Goal: Task Accomplishment & Management: Manage account settings

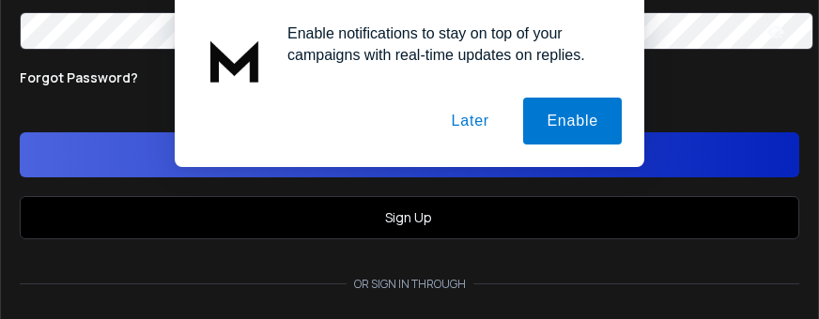
scroll to position [282, 0]
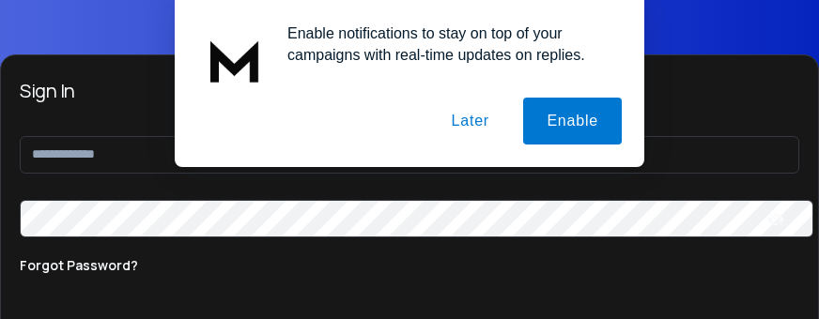
click at [469, 123] on button "Later" at bounding box center [469, 121] width 84 height 47
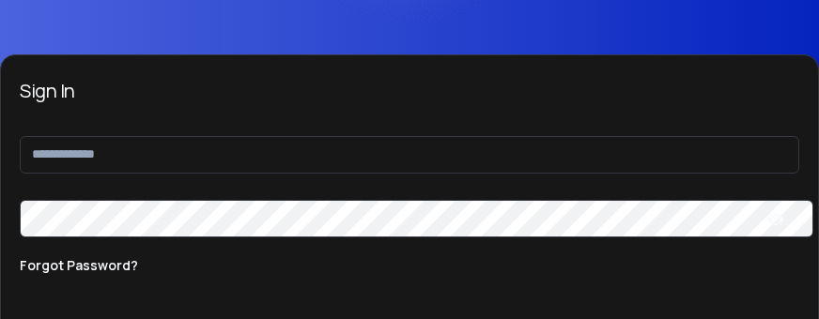
click at [331, 163] on input "email" at bounding box center [409, 155] width 779 height 38
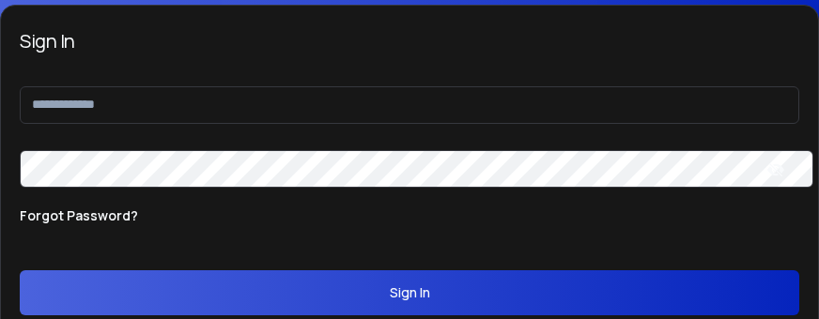
scroll to position [375, 0]
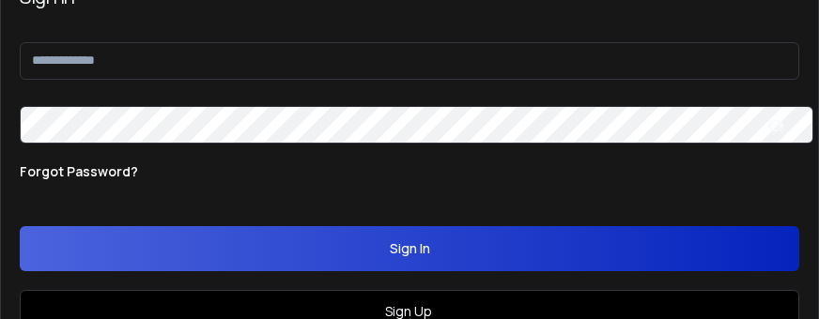
click at [271, 59] on input "email" at bounding box center [409, 61] width 779 height 38
type input "**********"
click at [20, 226] on button "Sign In" at bounding box center [409, 248] width 779 height 45
click at [783, 129] on icon at bounding box center [775, 125] width 17 height 17
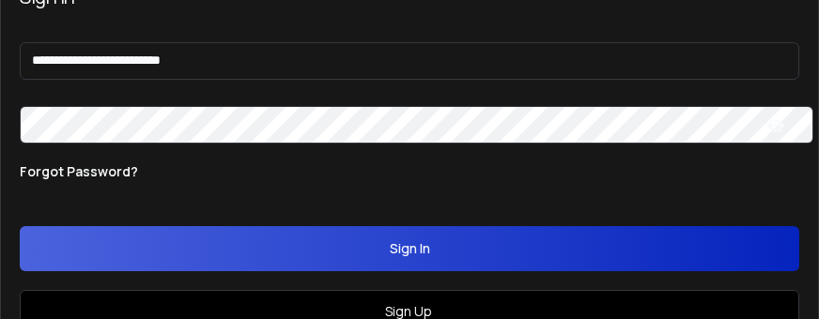
click at [20, 226] on button "Sign In" at bounding box center [409, 248] width 779 height 45
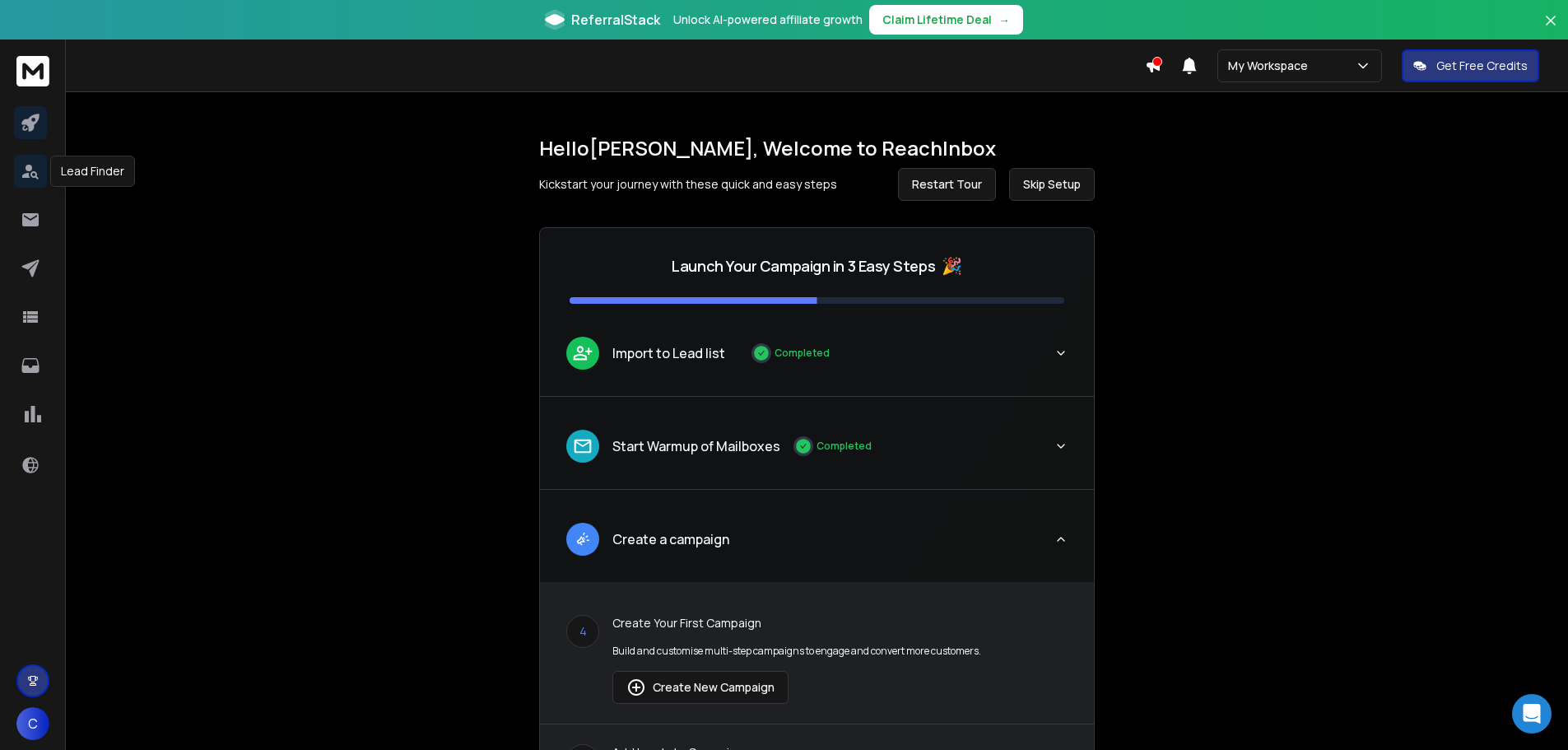
click at [29, 161] on link at bounding box center [31, 171] width 33 height 33
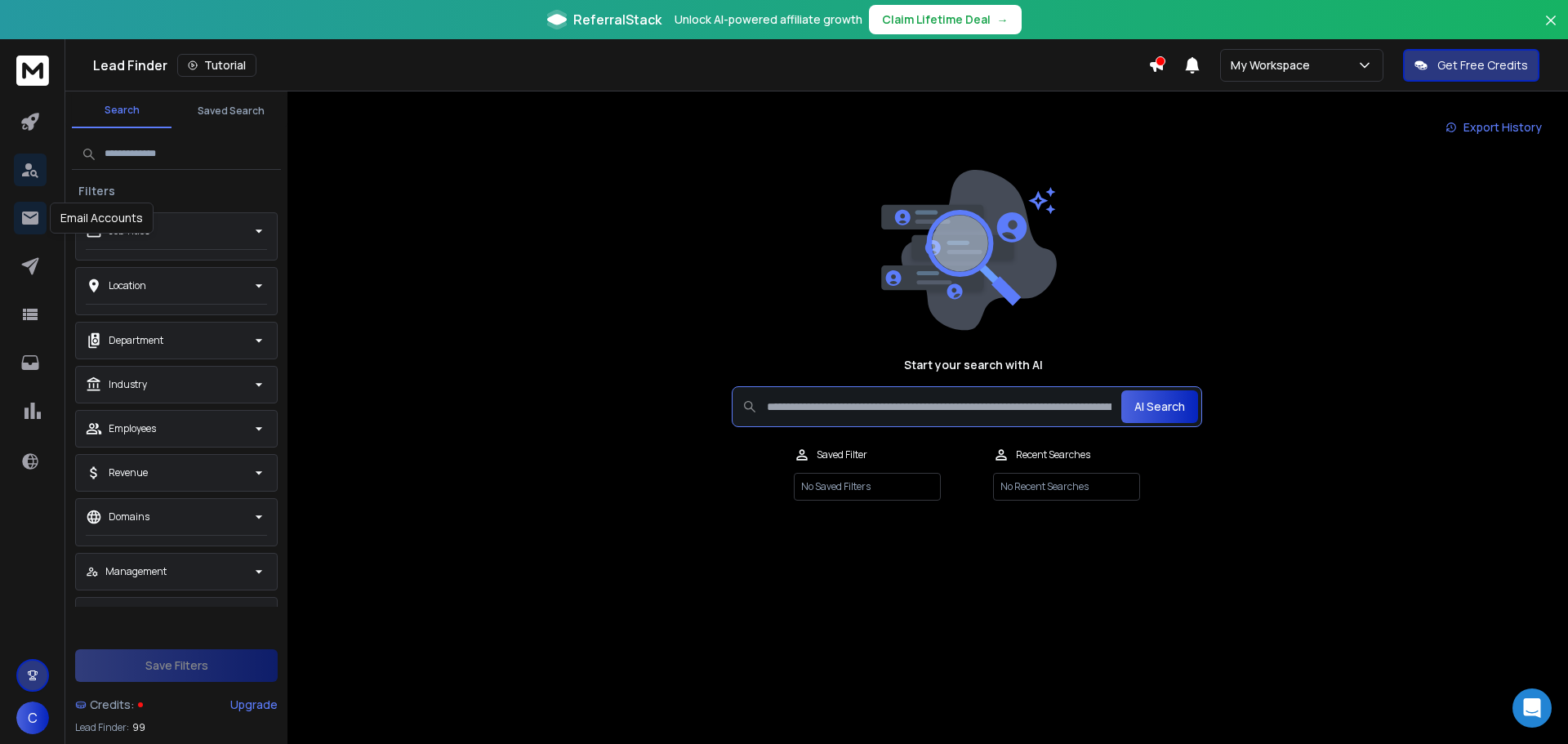
click at [31, 205] on link at bounding box center [30, 218] width 33 height 33
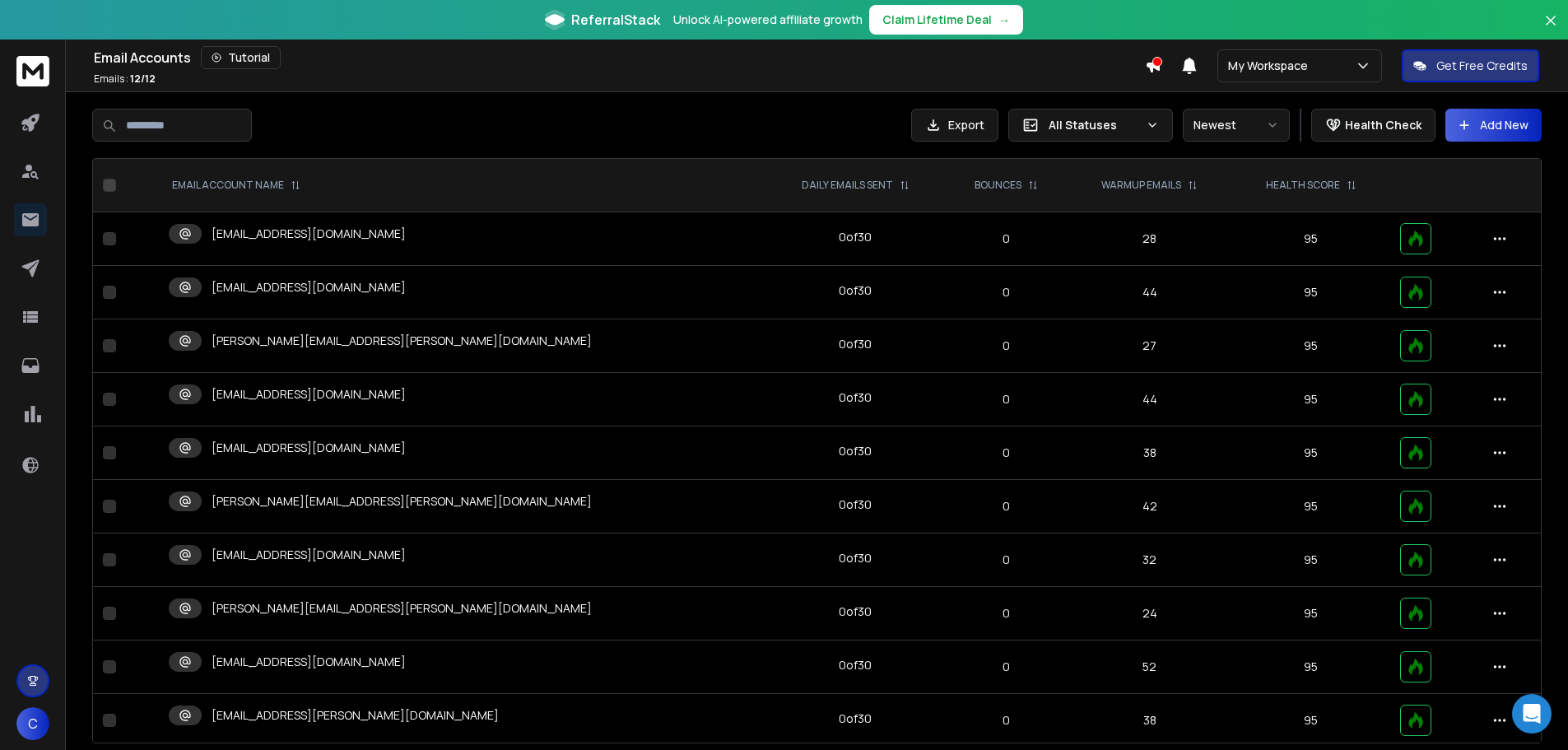
click at [717, 246] on p "0" at bounding box center [1006, 239] width 101 height 17
click at [717, 279] on td "0" at bounding box center [1007, 292] width 121 height 54
click at [717, 279] on td "38" at bounding box center [1150, 453] width 166 height 54
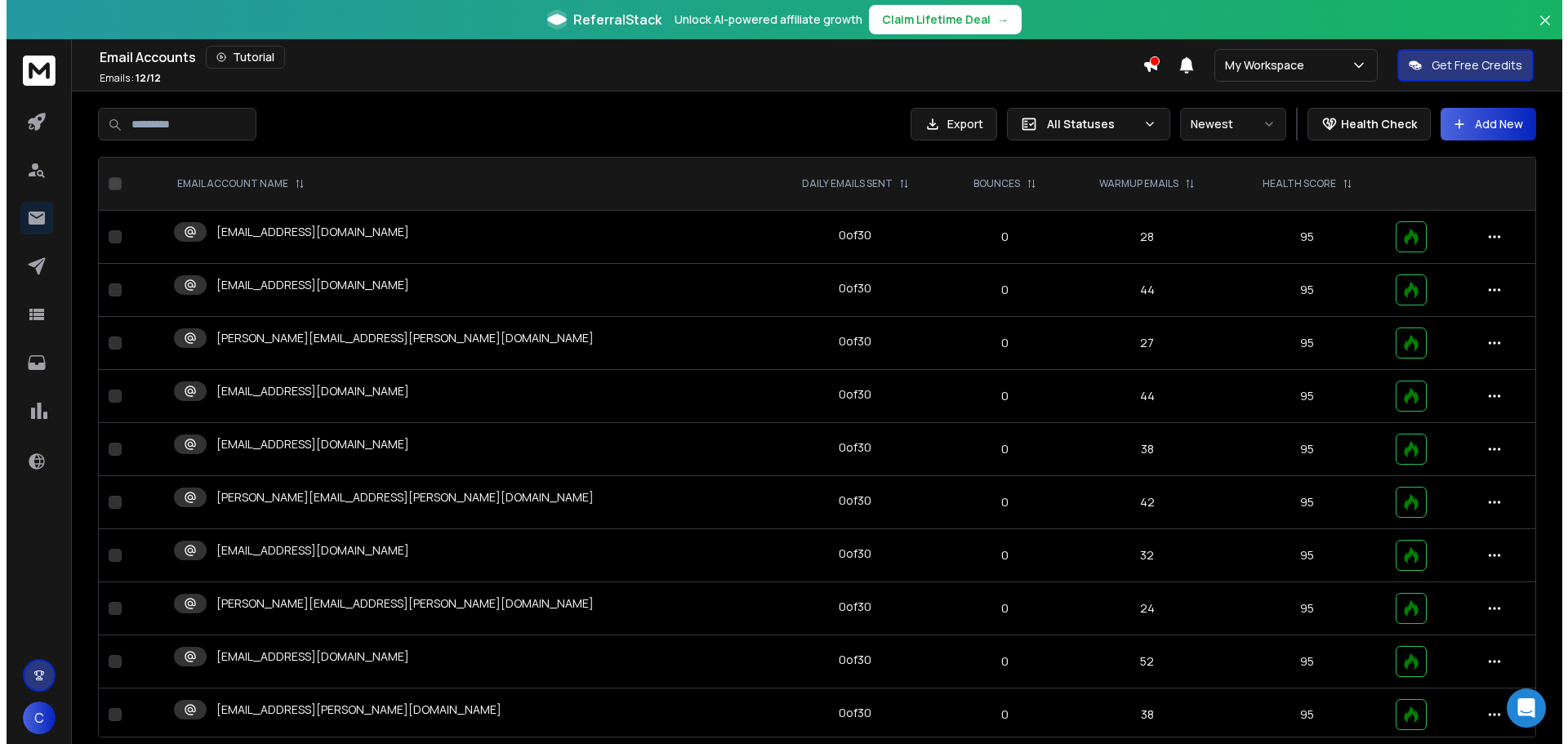
scroll to position [124, 0]
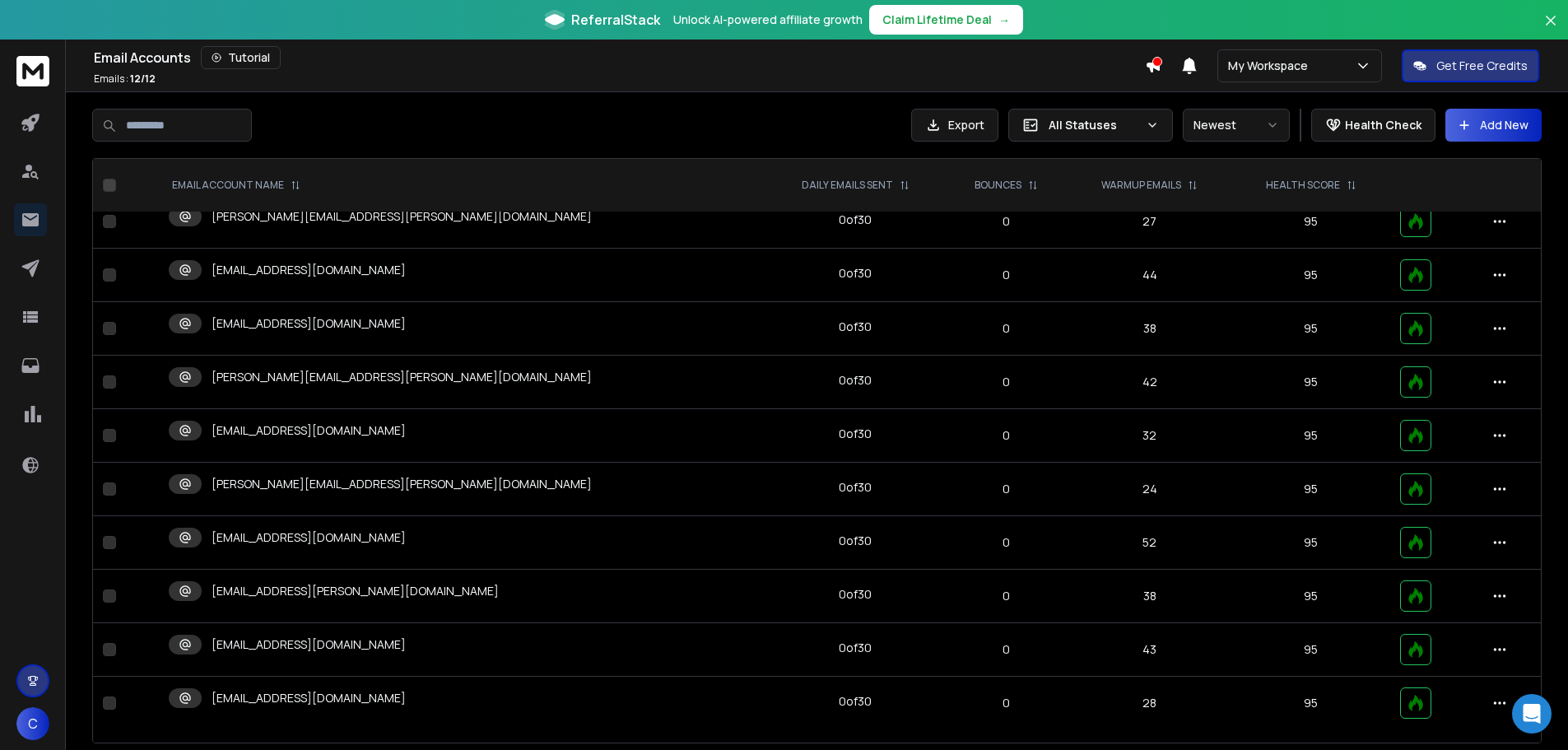
click at [717, 279] on td "24" at bounding box center [1150, 489] width 166 height 54
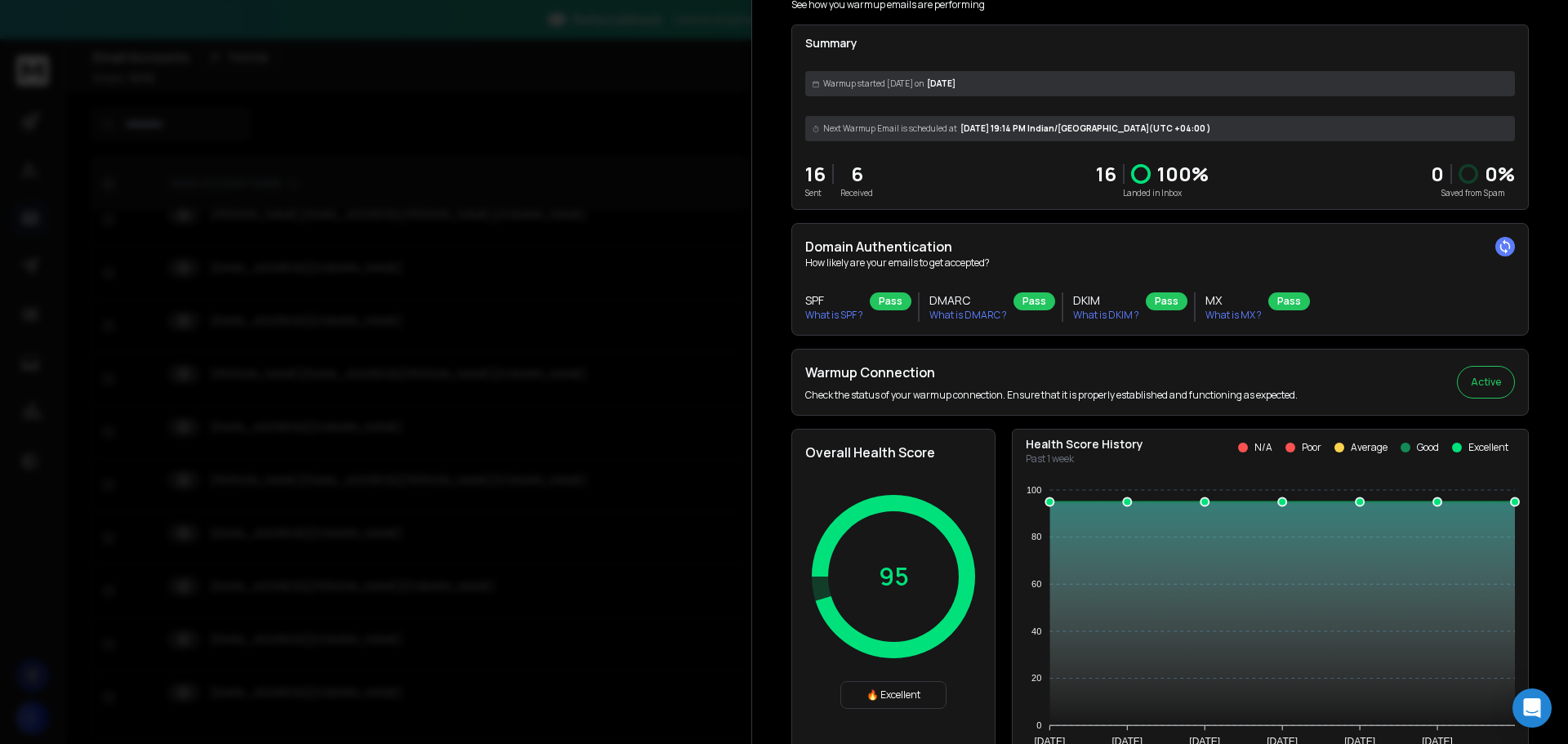
scroll to position [408, 0]
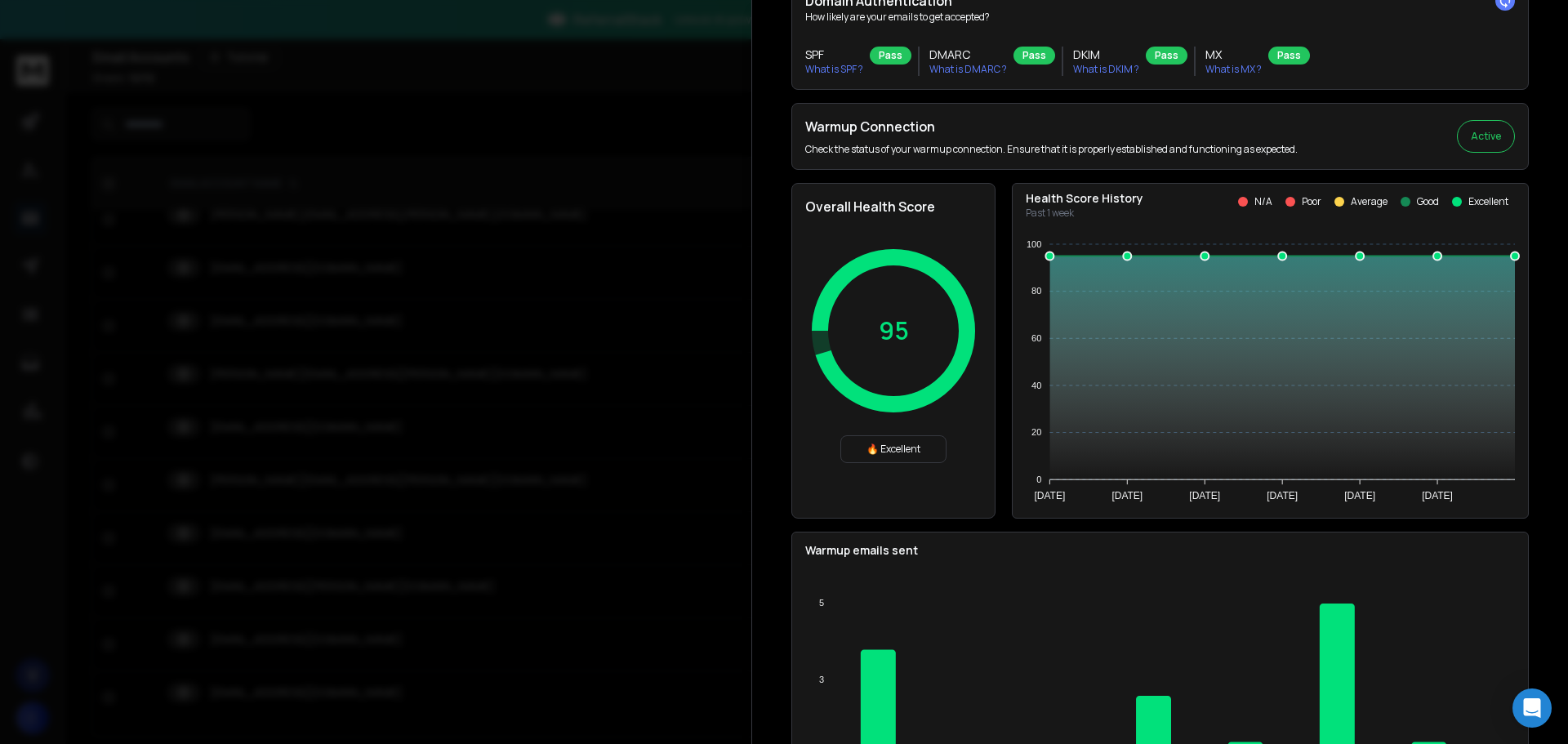
click at [712, 277] on div "🔥 Excellent" at bounding box center [894, 449] width 106 height 28
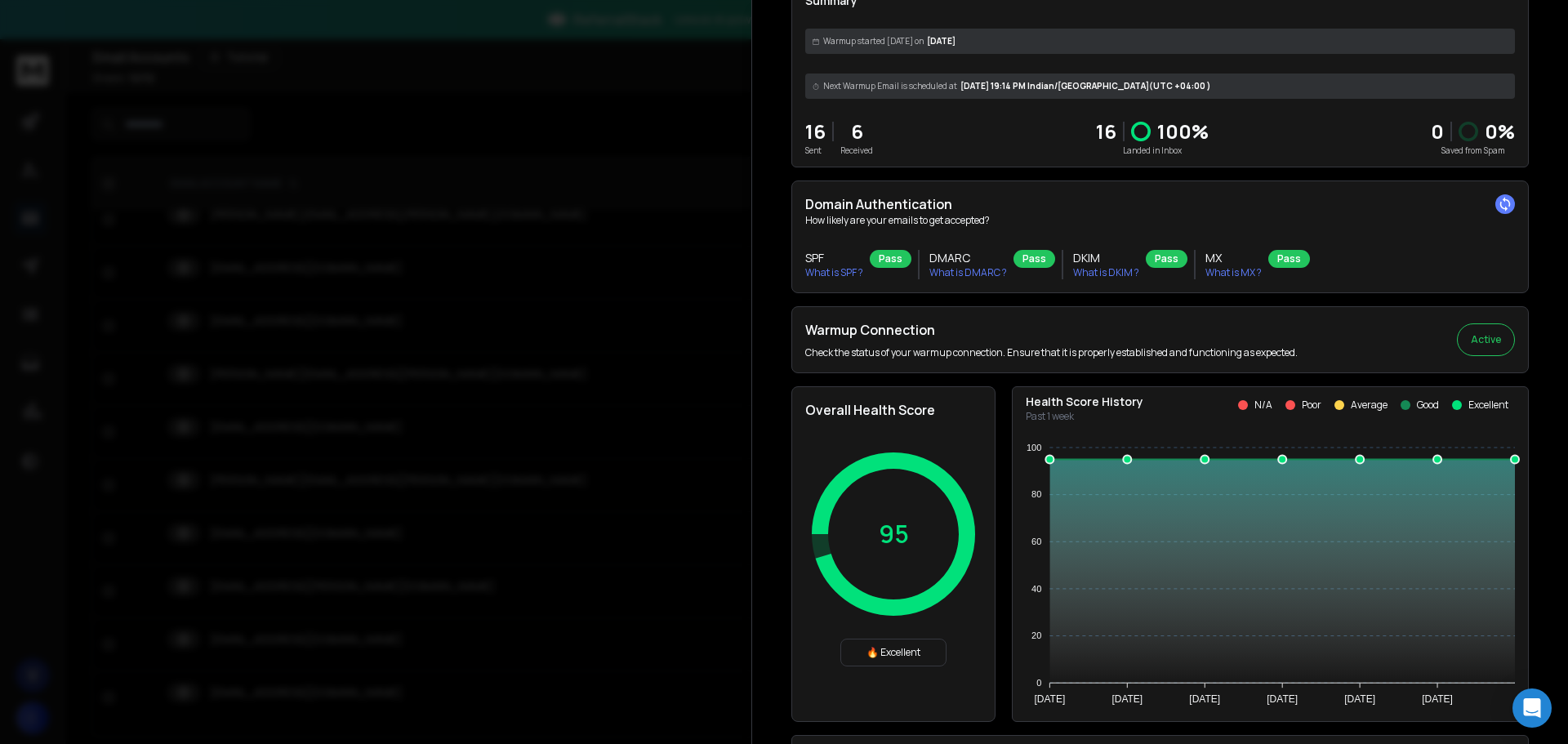
scroll to position [0, 0]
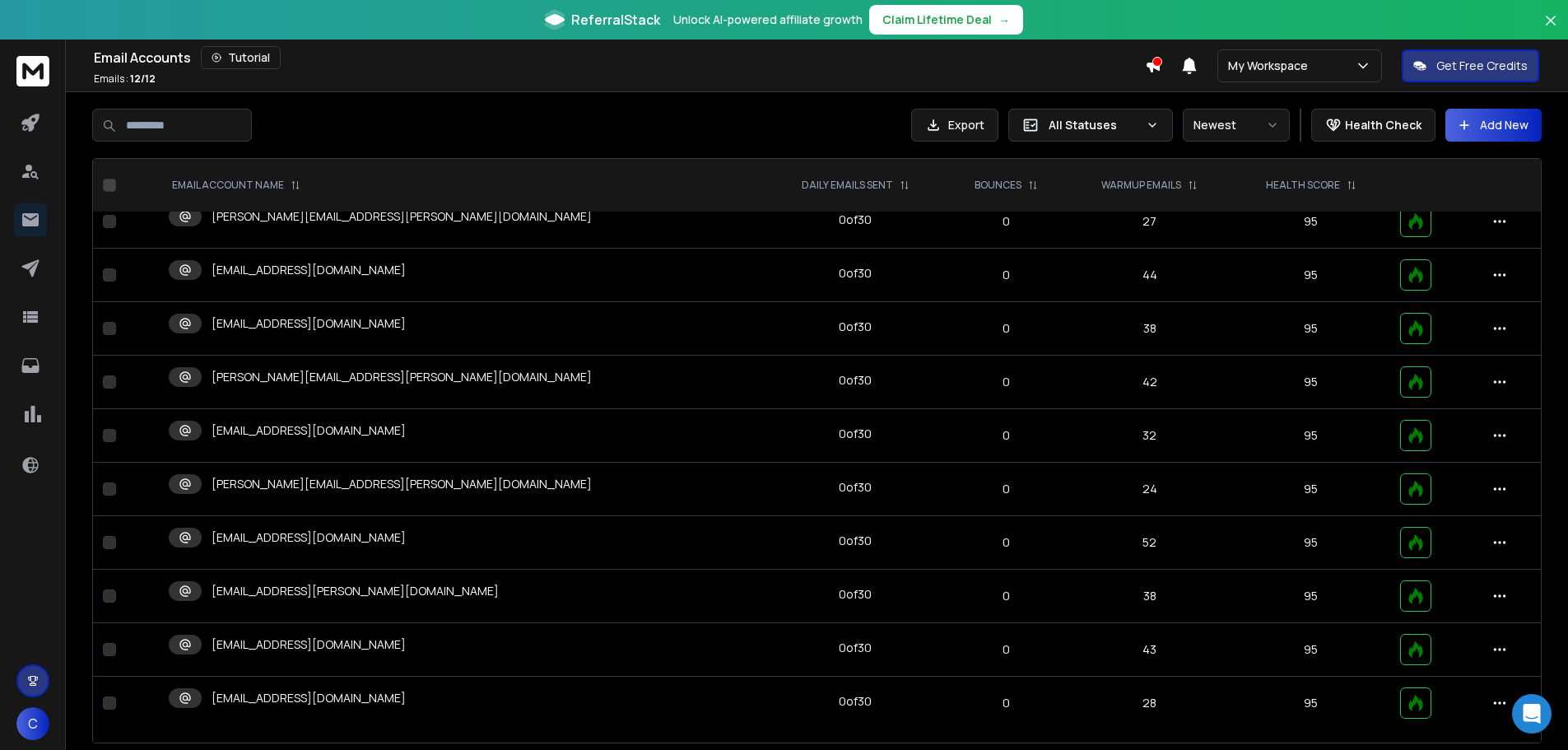
click at [717, 279] on td "43" at bounding box center [1150, 650] width 166 height 54
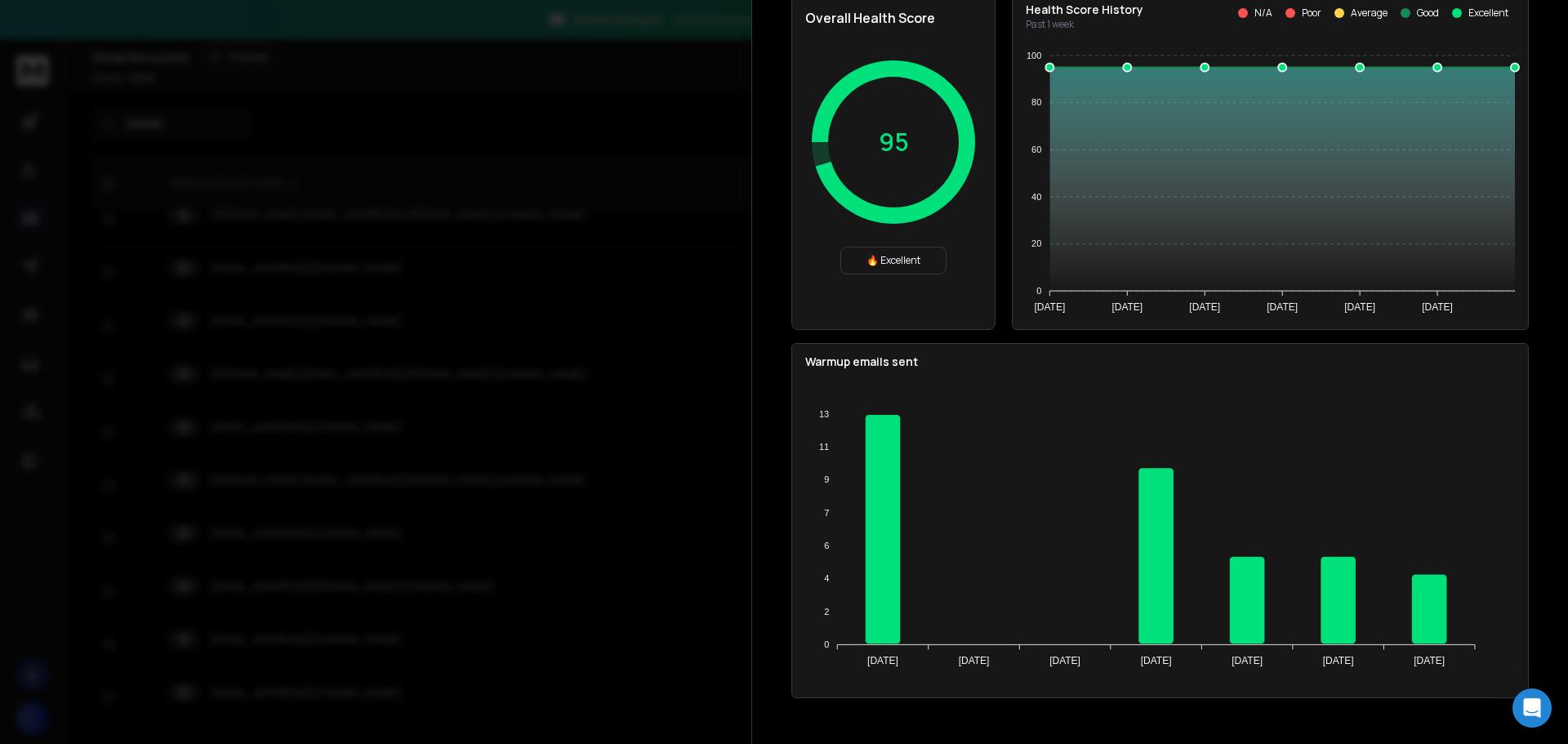
scroll to position [553, 0]
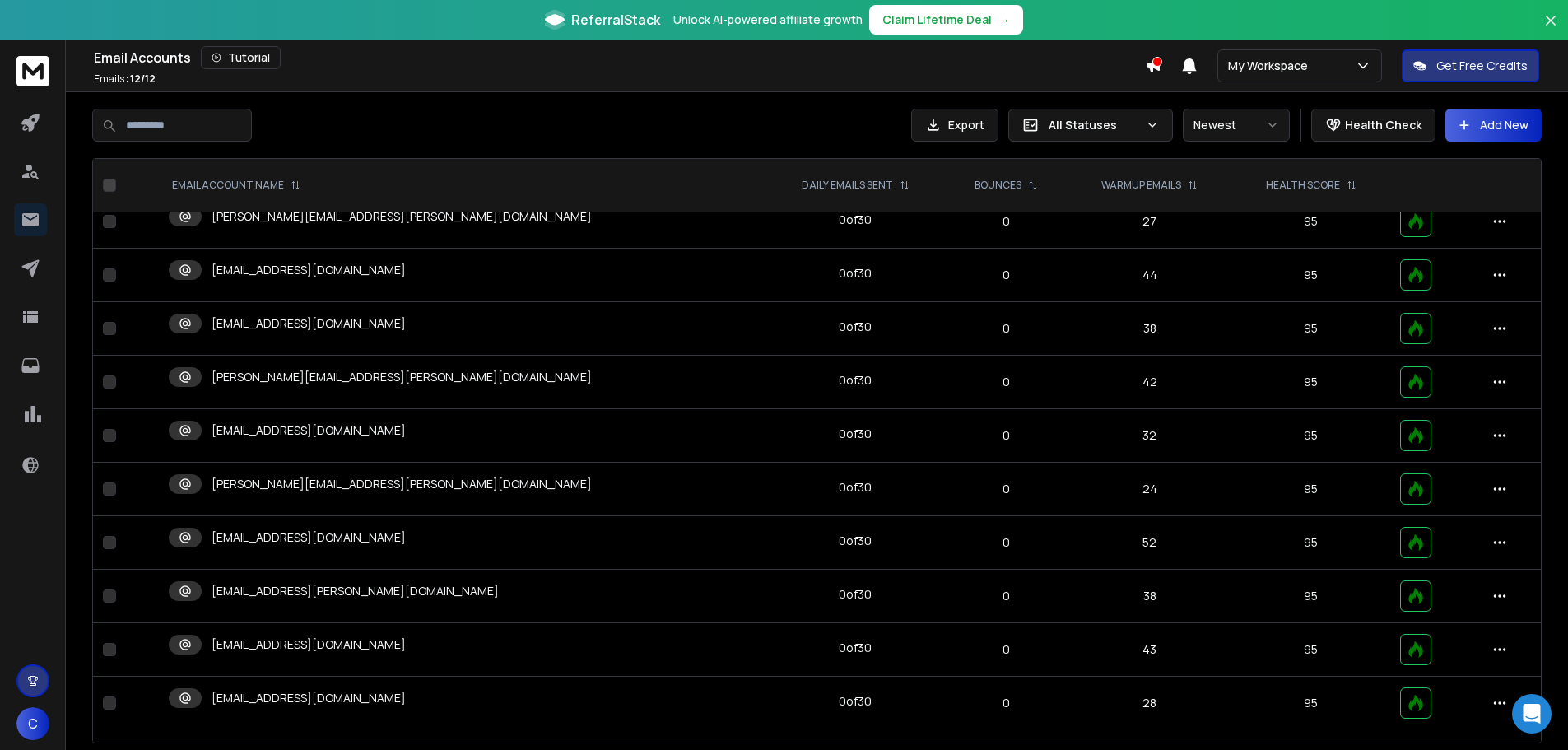
click at [717, 279] on td "43" at bounding box center [1150, 650] width 166 height 54
click at [717, 279] on p "0" at bounding box center [1006, 703] width 101 height 17
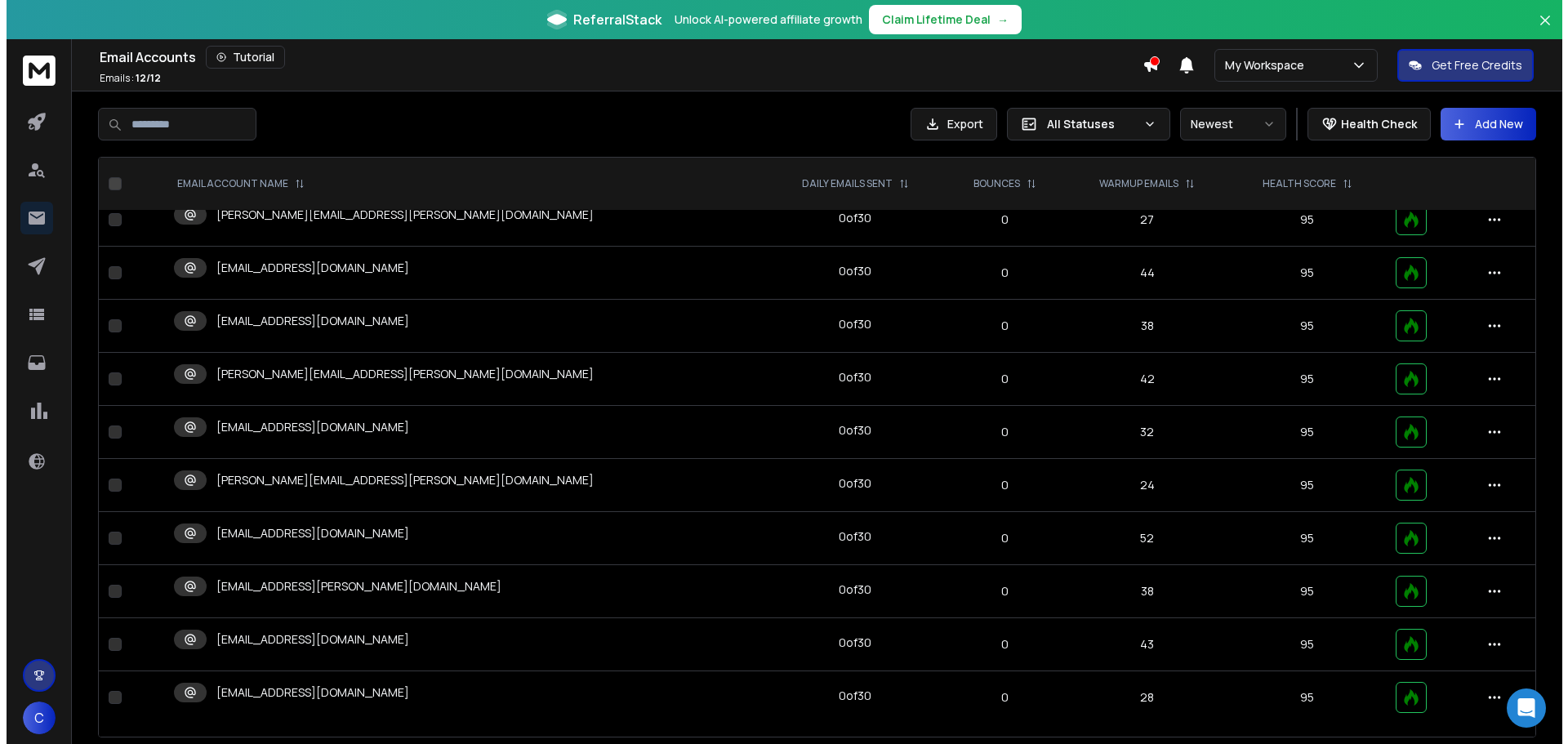
scroll to position [0, 0]
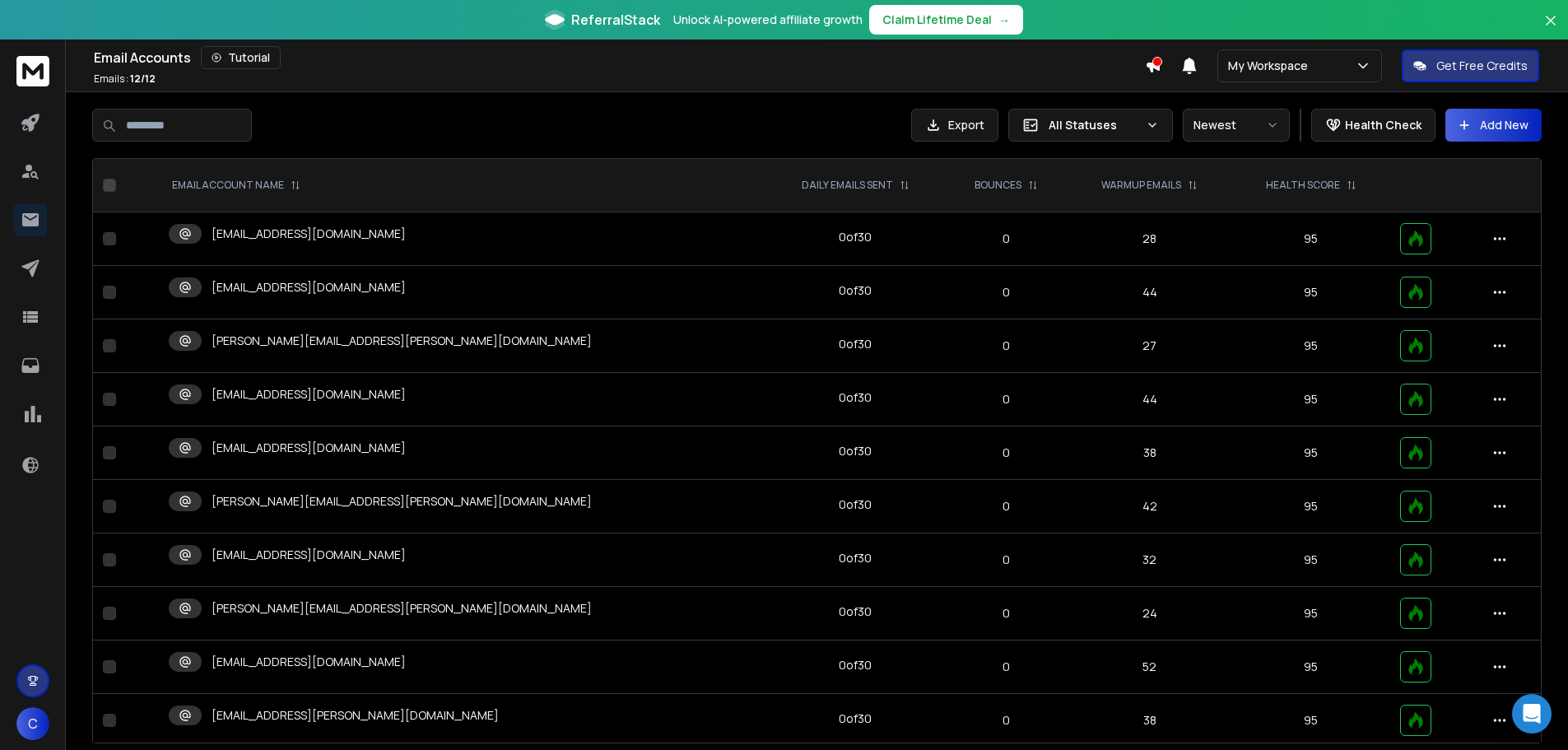
click at [717, 279] on icon at bounding box center [1415, 292] width 14 height 17
click at [717, 279] on td "95" at bounding box center [1311, 292] width 158 height 54
click at [33, 126] on icon at bounding box center [30, 123] width 20 height 20
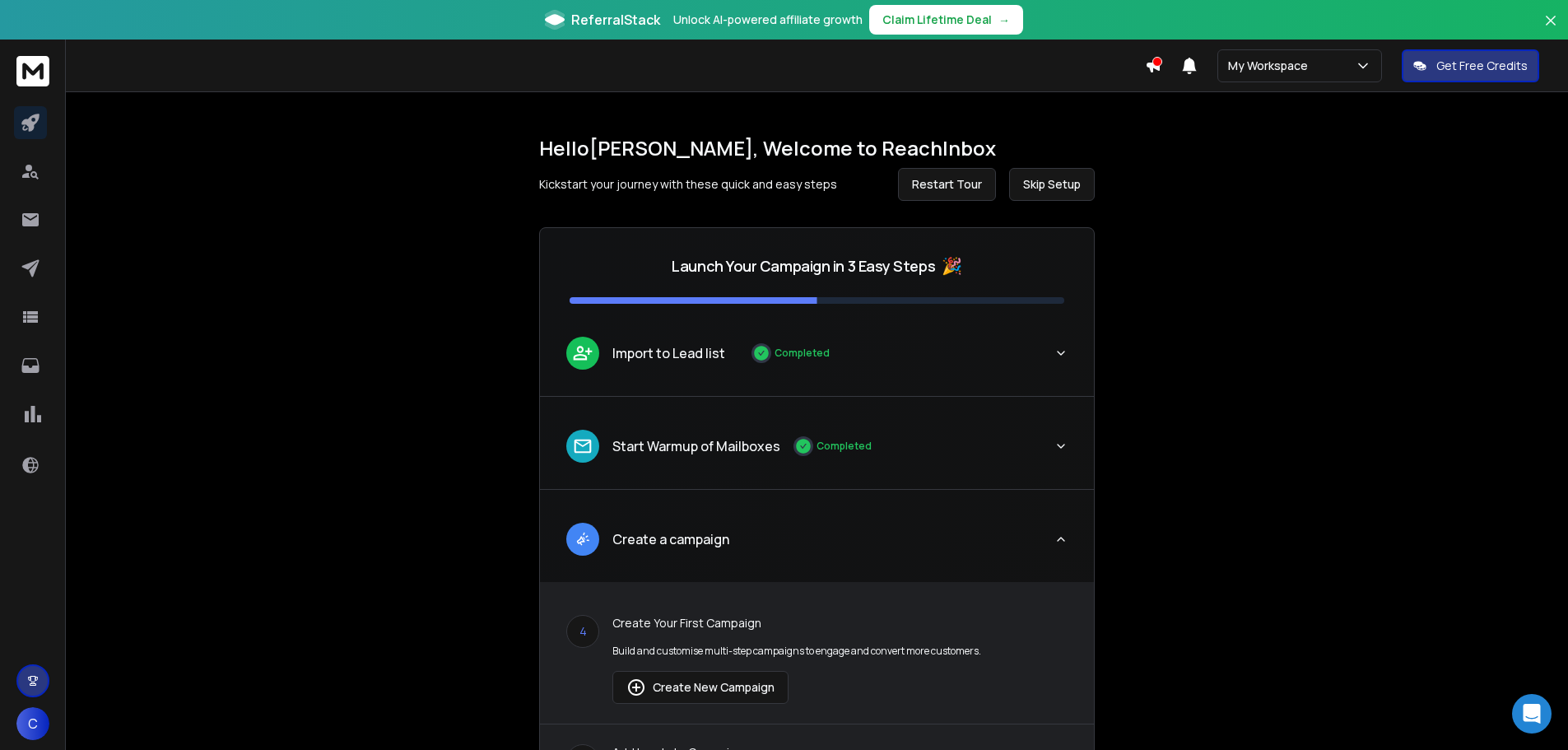
click at [717, 279] on button "Import to Lead list Completed" at bounding box center [817, 360] width 554 height 73
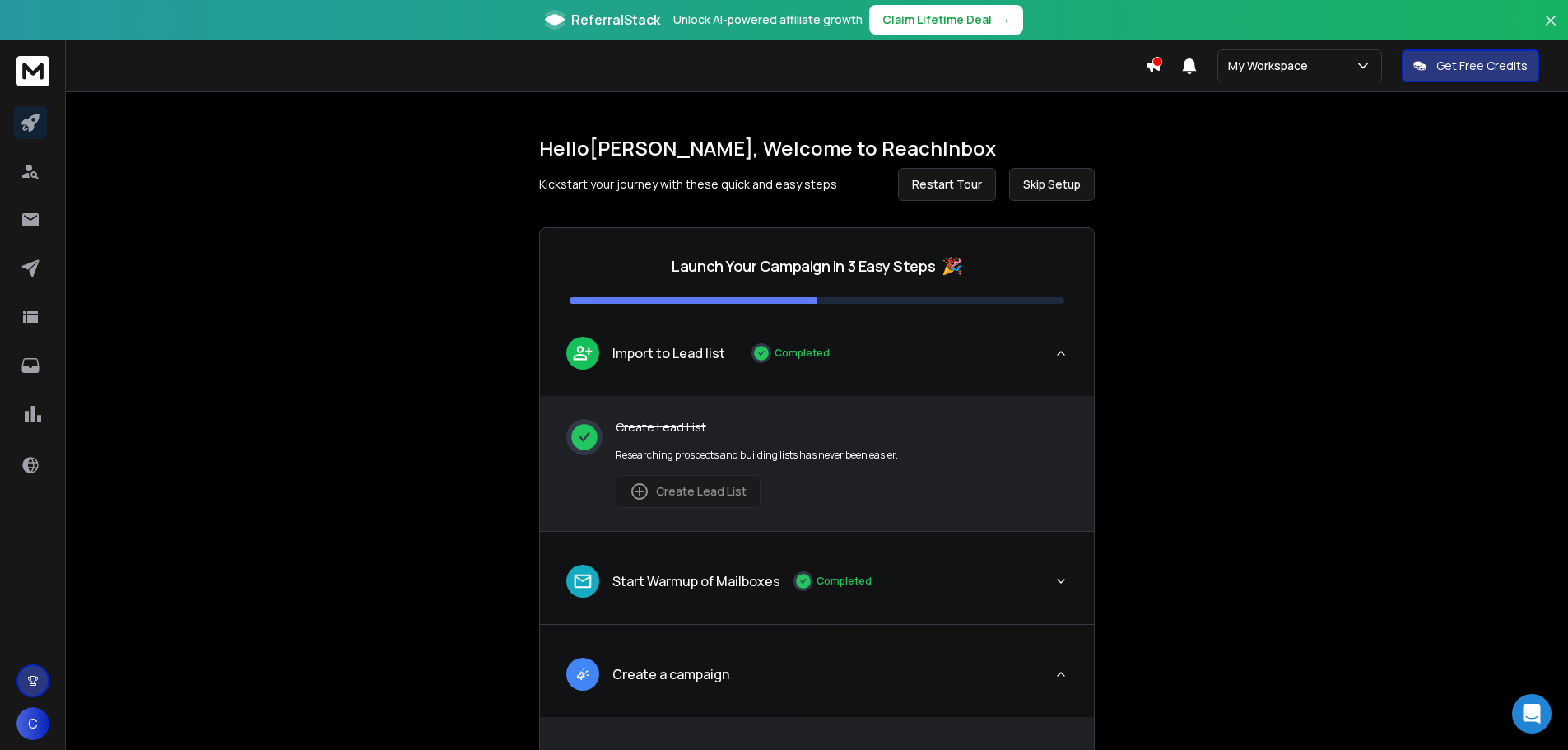
click at [591, 279] on icon at bounding box center [584, 437] width 26 height 26
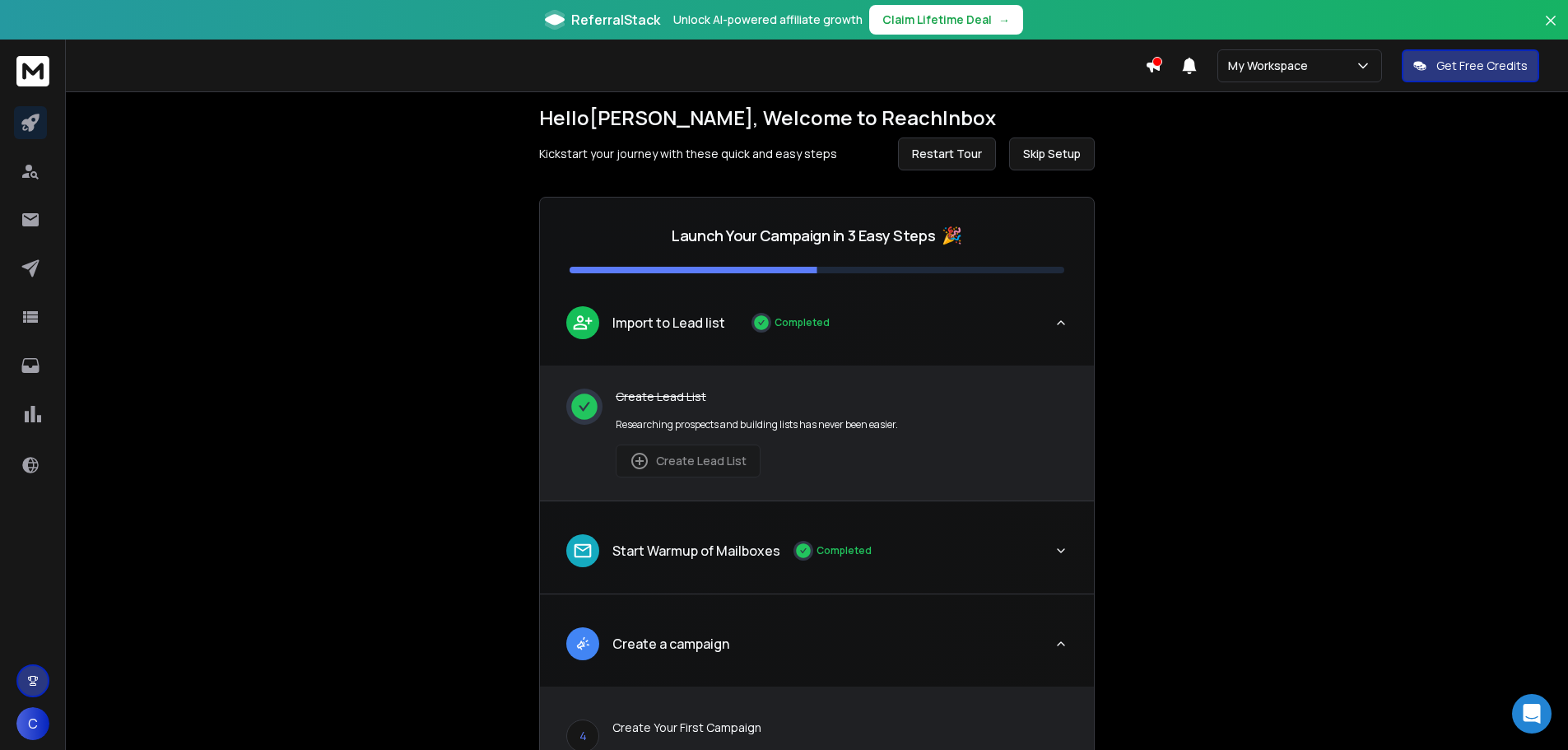
scroll to position [82, 0]
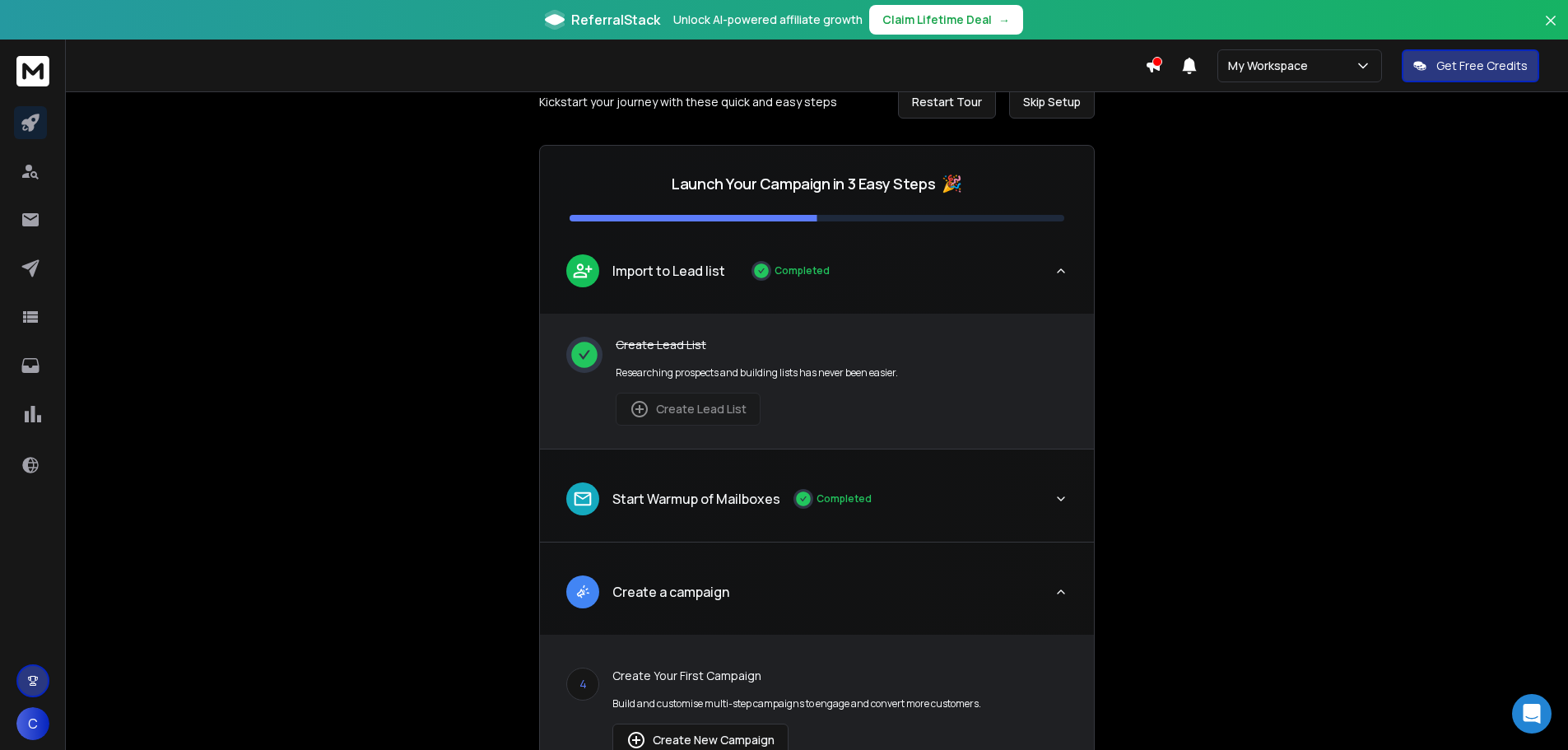
click at [717, 264] on icon "button" at bounding box center [1060, 270] width 13 height 13
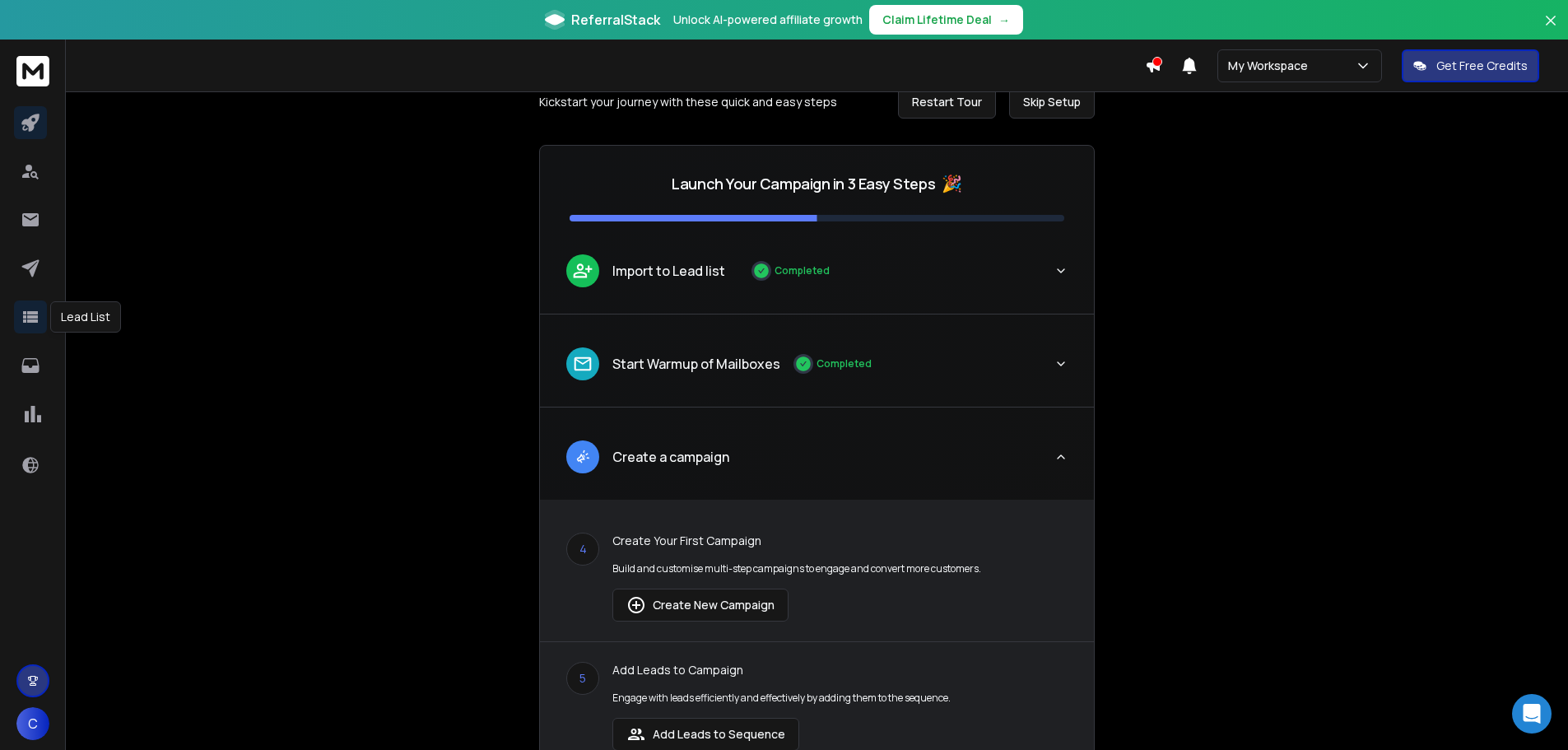
click at [14, 279] on link at bounding box center [31, 318] width 33 height 33
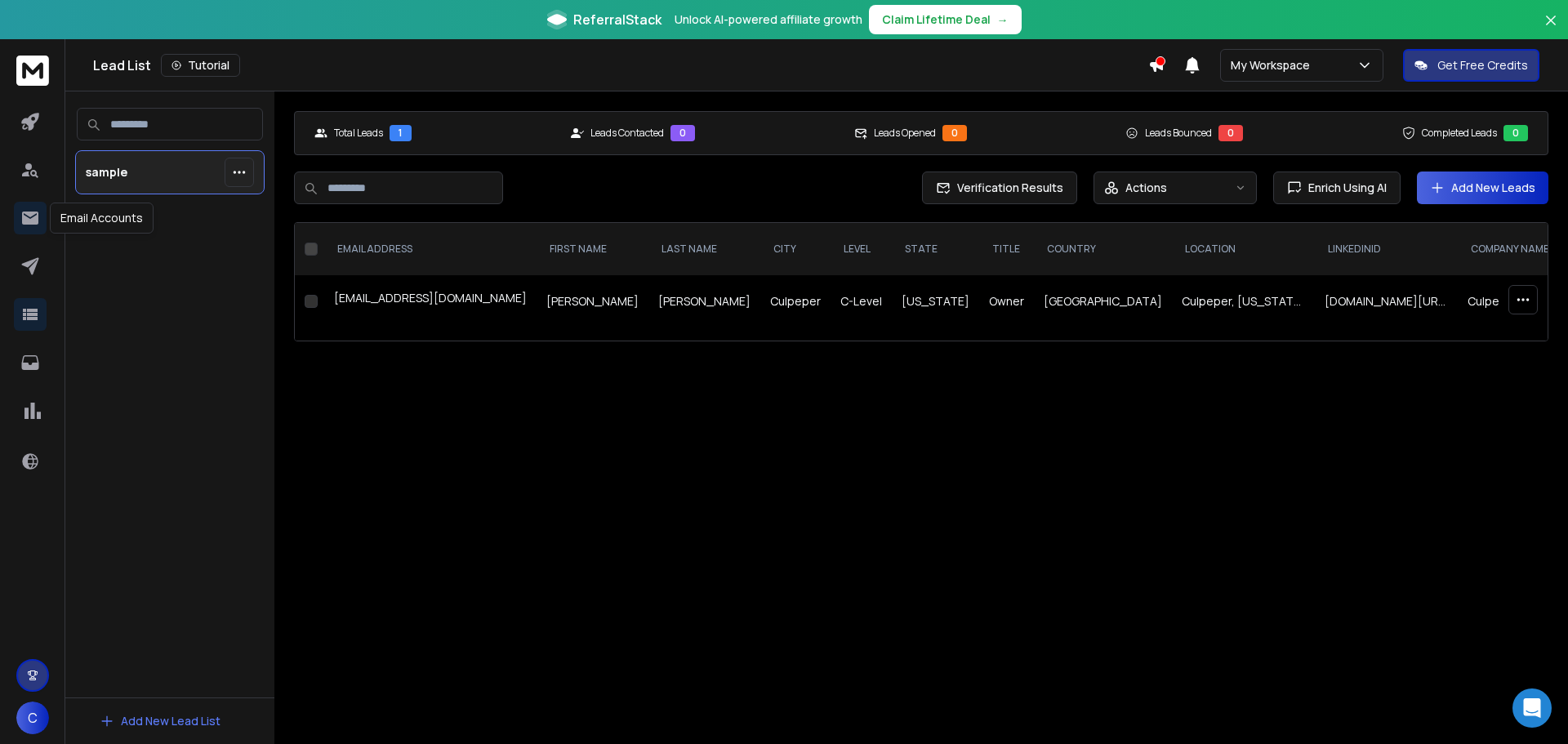
click at [33, 220] on icon at bounding box center [30, 218] width 17 height 13
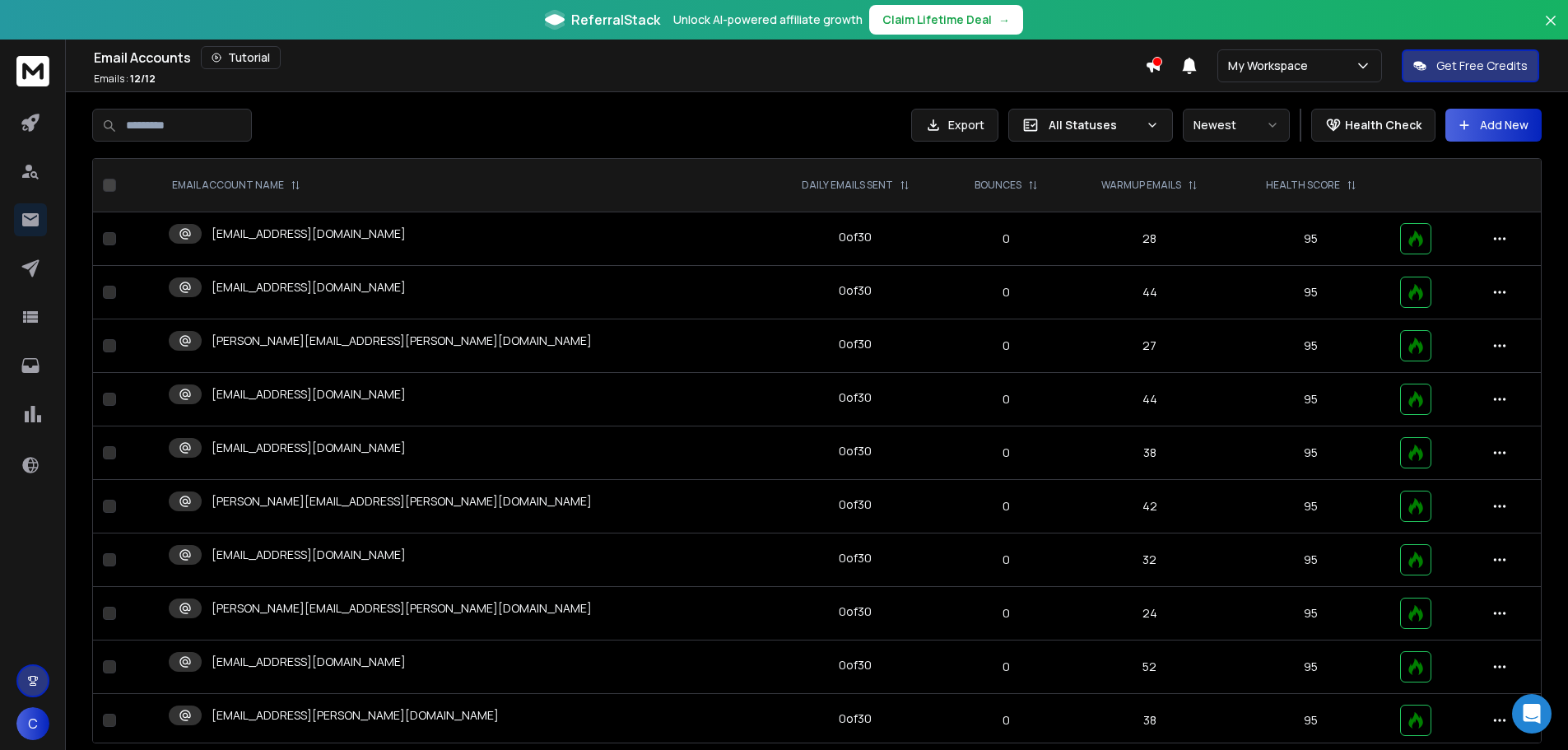
click at [717, 238] on button at bounding box center [1500, 239] width 62 height 28
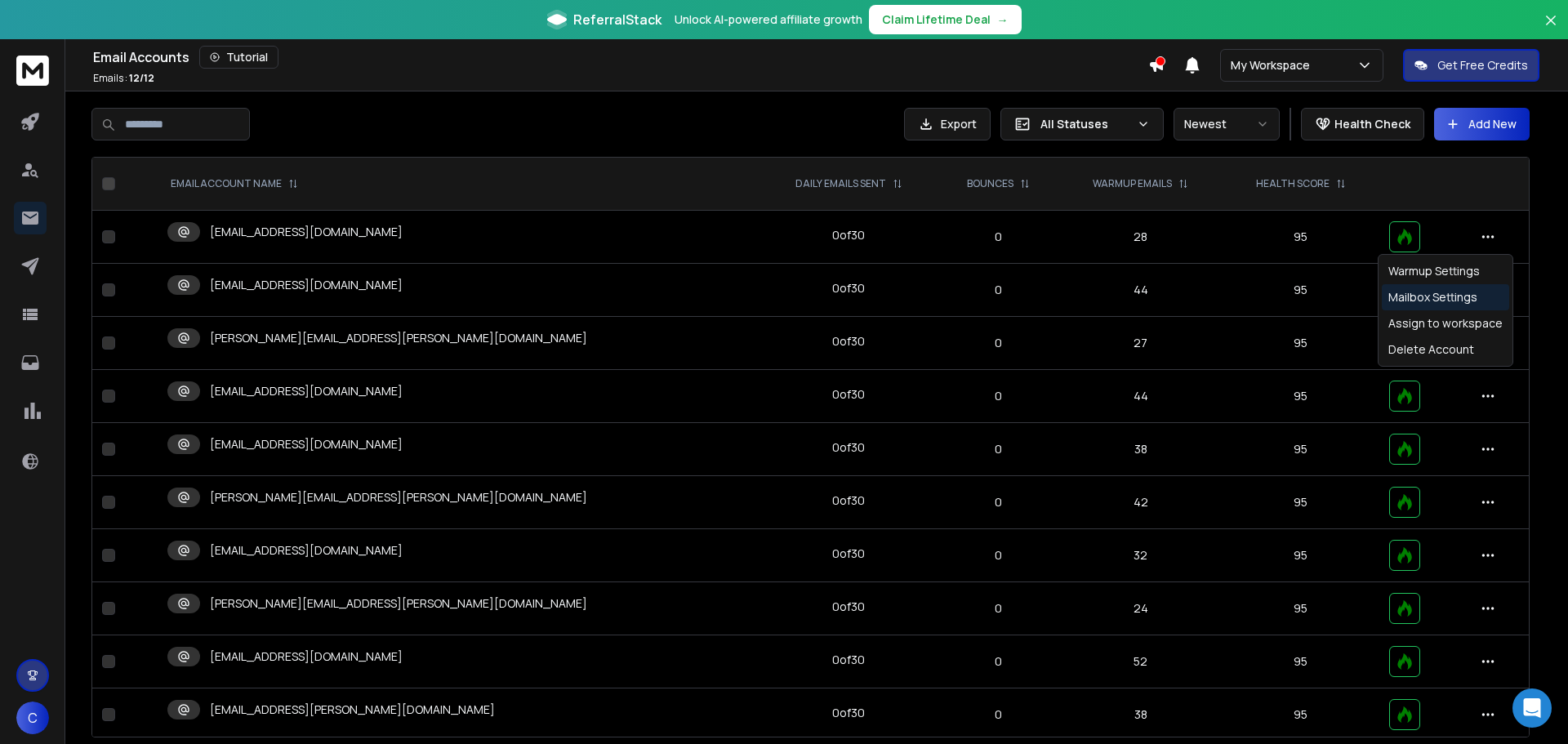
click at [712, 277] on div "Mailbox Settings" at bounding box center [1445, 298] width 127 height 26
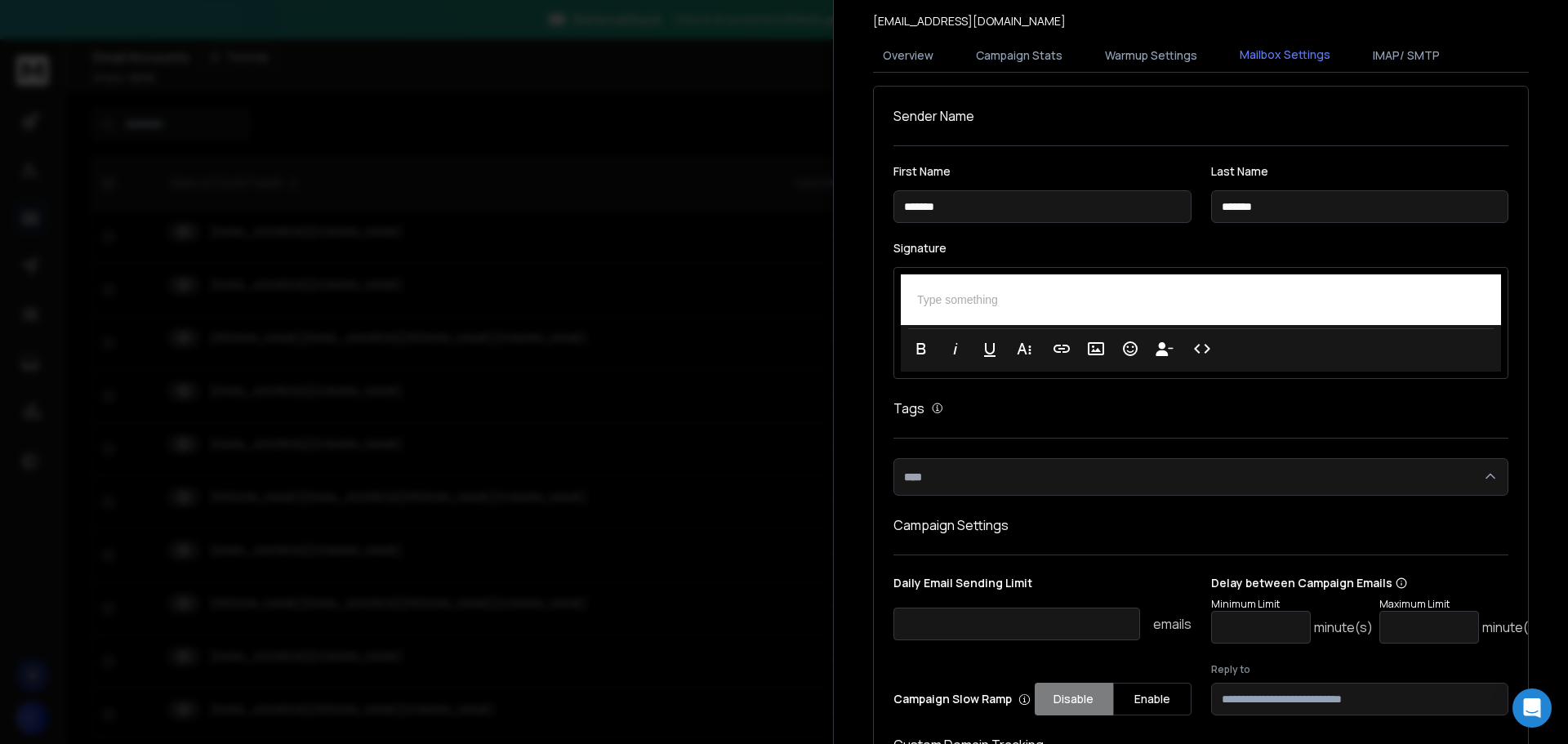
scroll to position [82, 0]
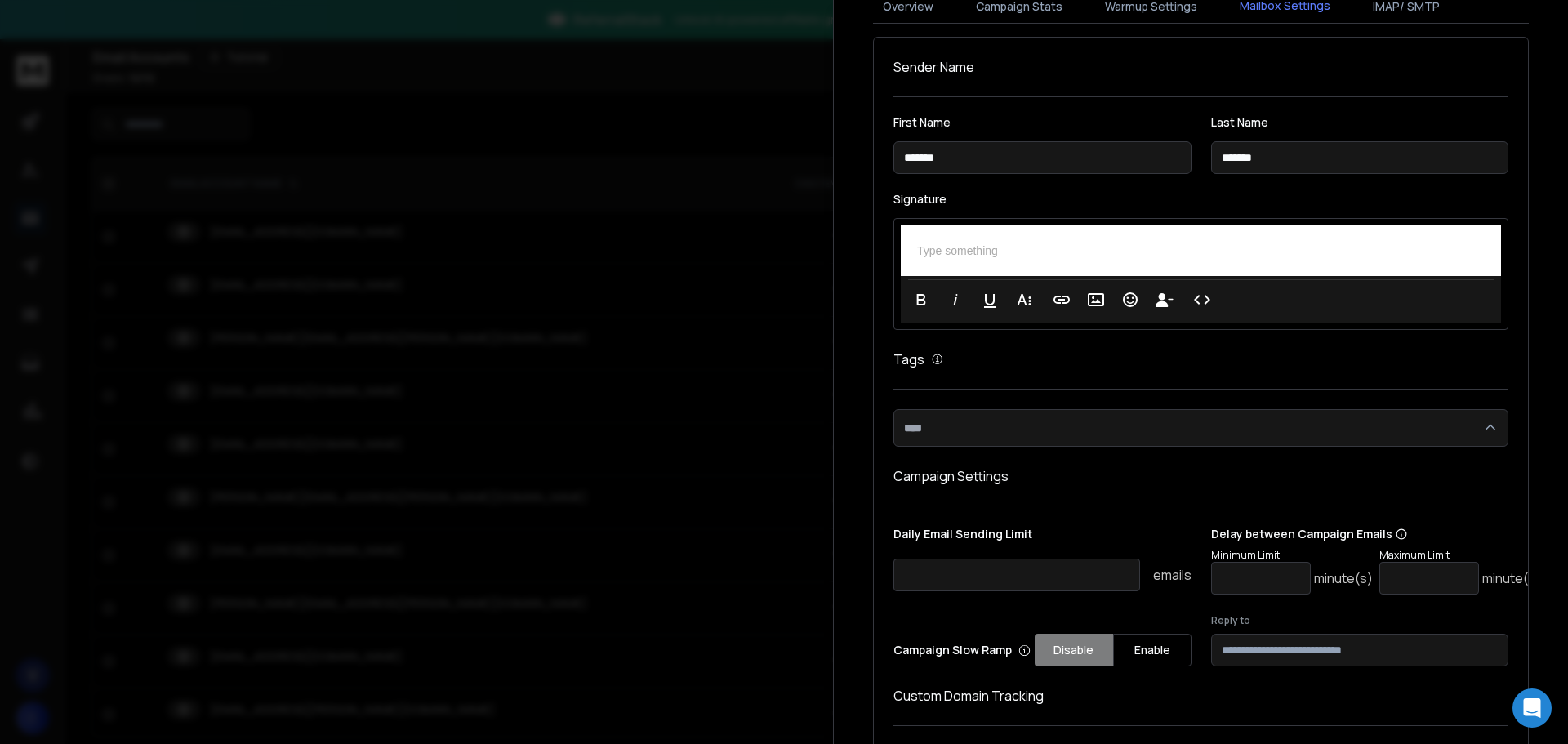
click at [712, 277] on p "minute(s)" at bounding box center [1512, 578] width 59 height 20
drag, startPoint x: 1254, startPoint y: 576, endPoint x: 1167, endPoint y: 580, distance: 87.1
click at [712, 277] on div "Daily Email Sending Limit ** emails Delay between Campaign Emails Minimum Limit…" at bounding box center [1201, 596] width 615 height 140
type input "*"
drag, startPoint x: 1424, startPoint y: 582, endPoint x: 1377, endPoint y: 584, distance: 47.0
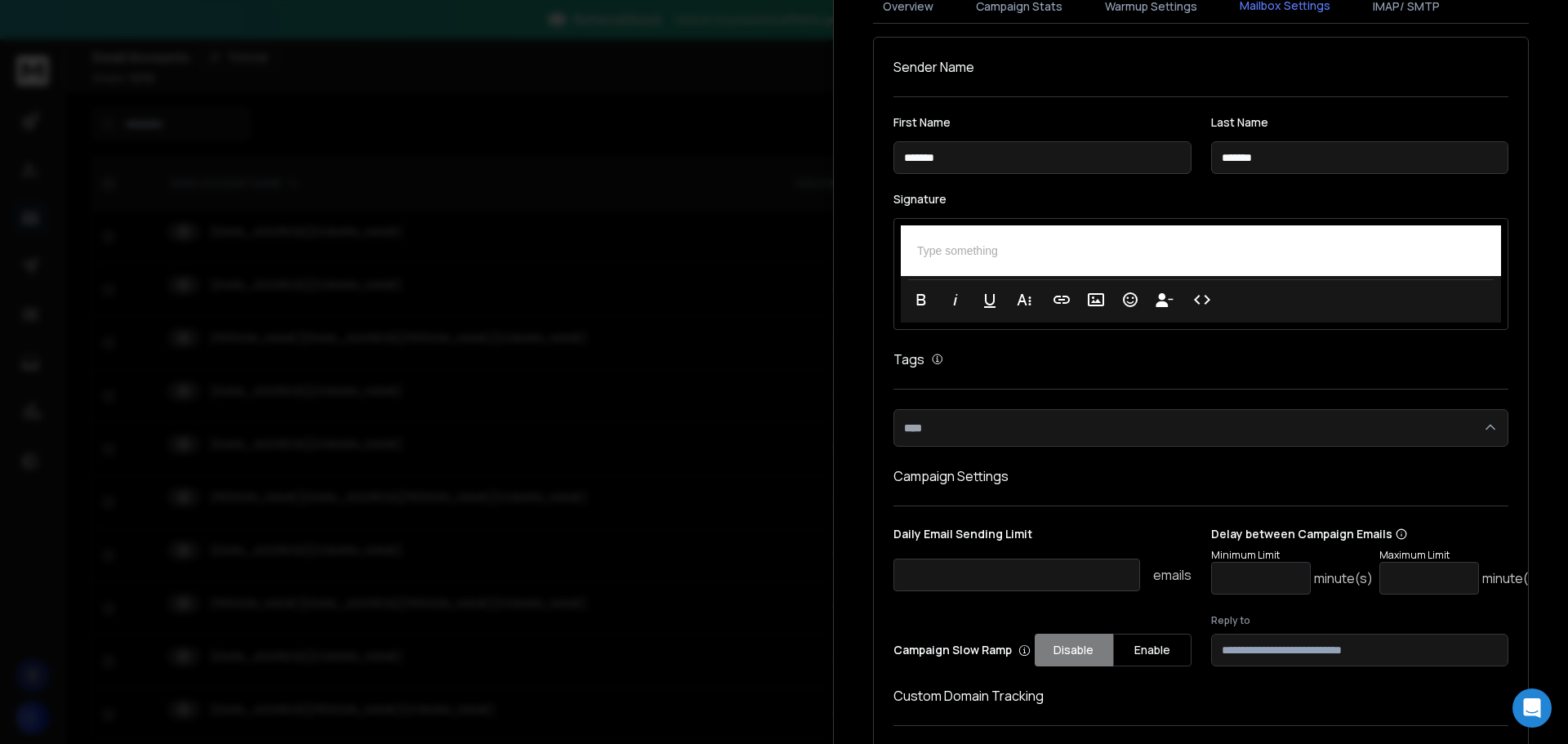
click at [712, 277] on input "**" at bounding box center [1429, 579] width 100 height 33
type input "*"
click at [712, 277] on form "First Name ******* Last Name ******* Signature Type something Clear Formatting …" at bounding box center [1201, 473] width 615 height 714
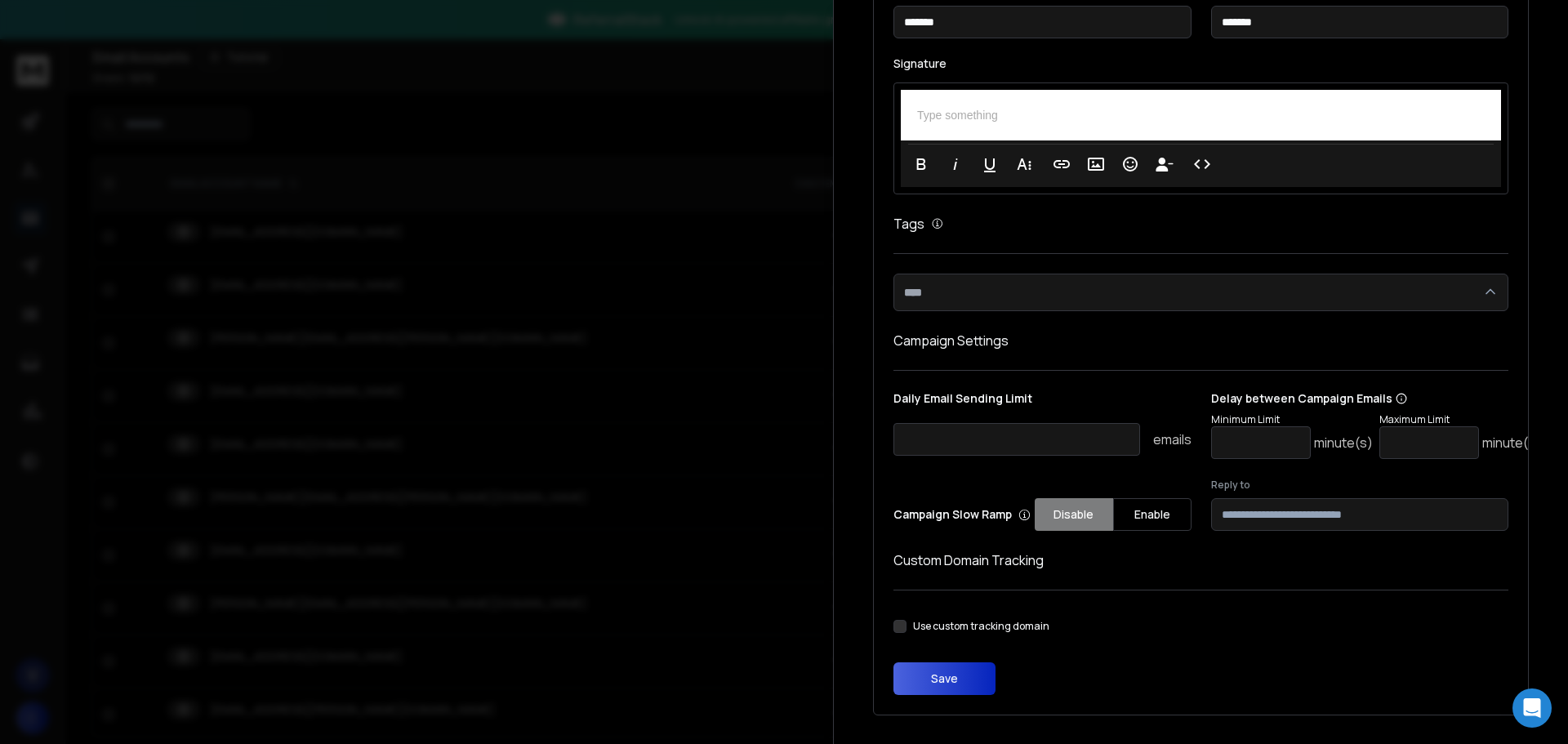
scroll to position [245, 0]
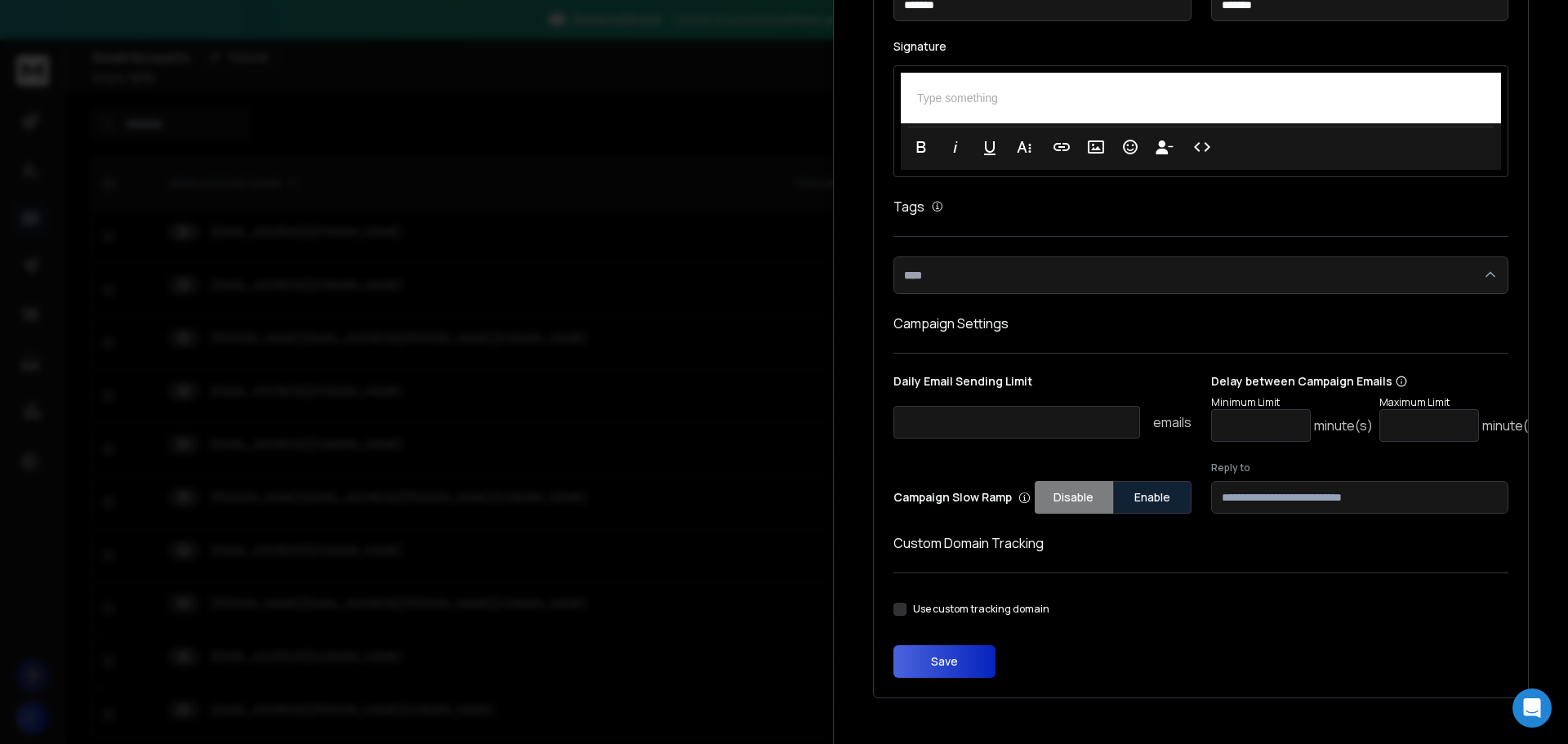
click at [712, 277] on button "Enable" at bounding box center [1152, 498] width 78 height 33
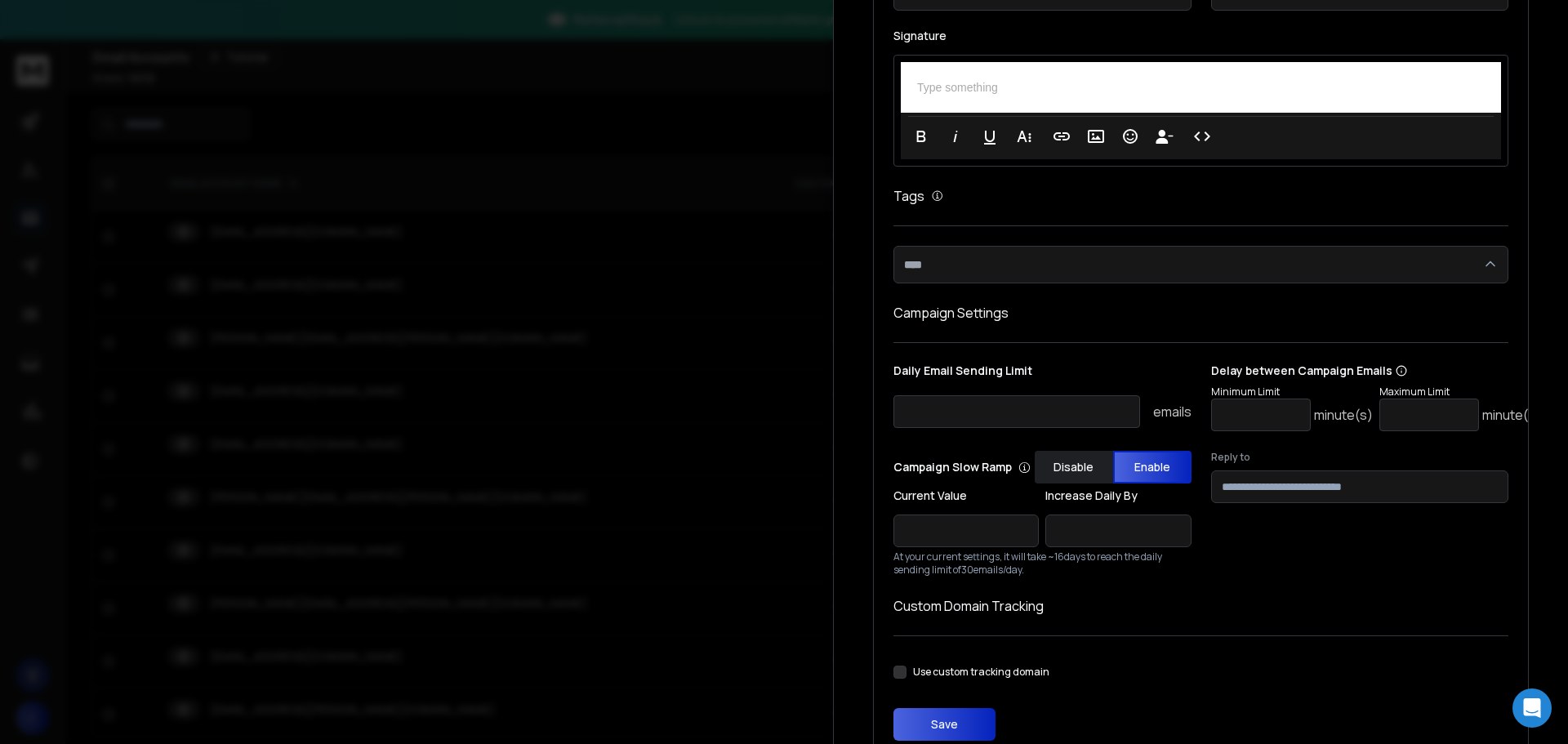
drag, startPoint x: 928, startPoint y: 533, endPoint x: 884, endPoint y: 529, distance: 44.2
click at [712, 277] on div "Sender Name First Name ******* Last Name ******* Signature Type something Clear…" at bounding box center [1201, 318] width 656 height 888
type input "**"
